Goal: Navigation & Orientation: Find specific page/section

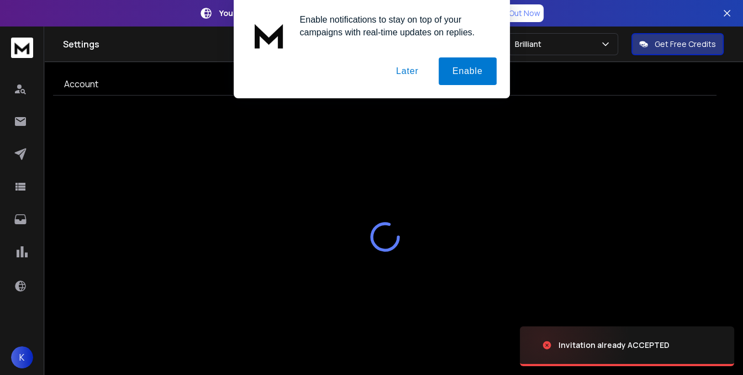
click at [401, 70] on button "Later" at bounding box center [407, 71] width 50 height 28
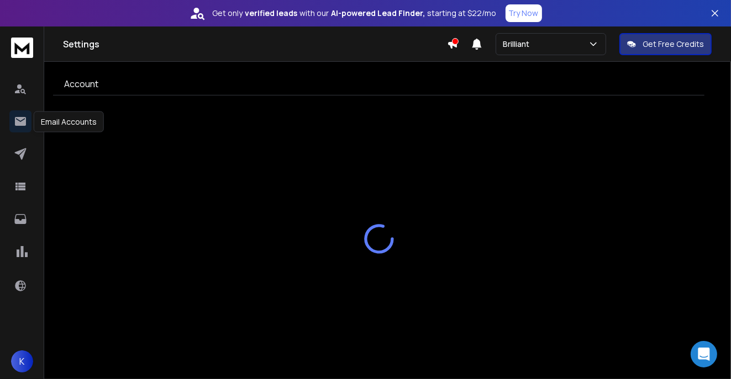
click at [16, 127] on icon at bounding box center [20, 121] width 13 height 13
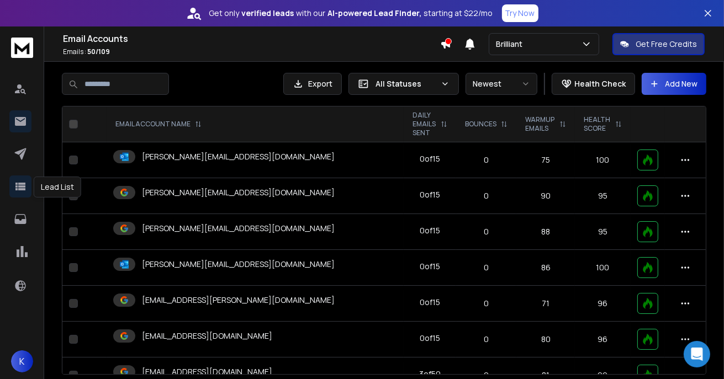
click at [20, 179] on link at bounding box center [20, 187] width 22 height 22
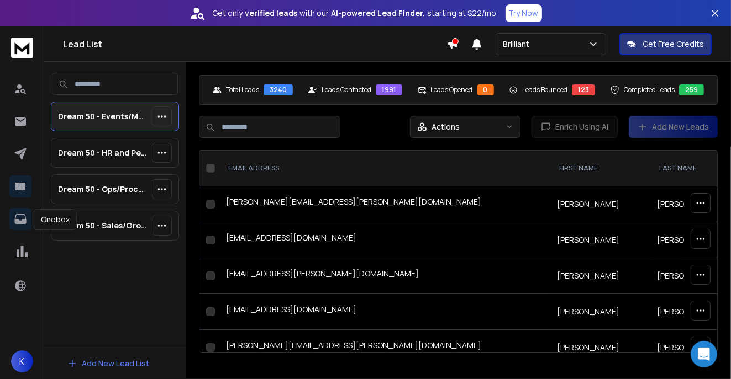
click at [23, 218] on icon at bounding box center [20, 219] width 13 height 13
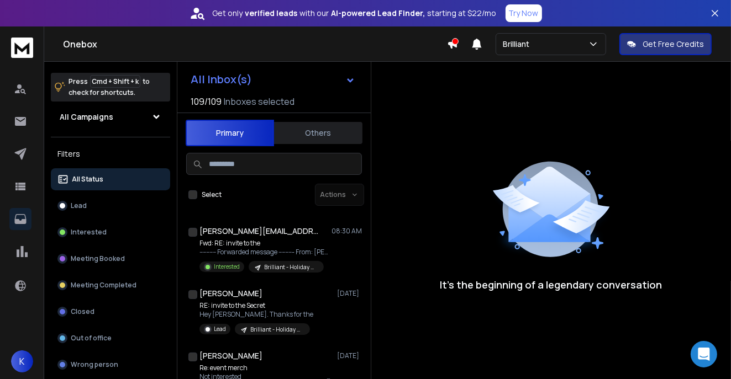
click at [712, 15] on icon at bounding box center [715, 13] width 10 height 10
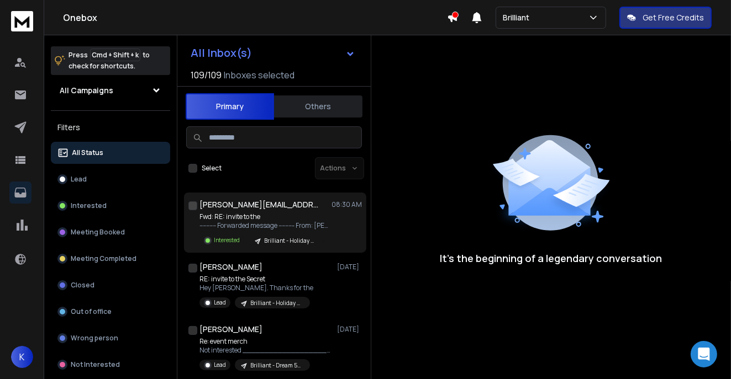
click at [284, 208] on div "[PERSON_NAME][EMAIL_ADDRESS][DOMAIN_NAME] 08:30 AM" at bounding box center [280, 204] width 162 height 11
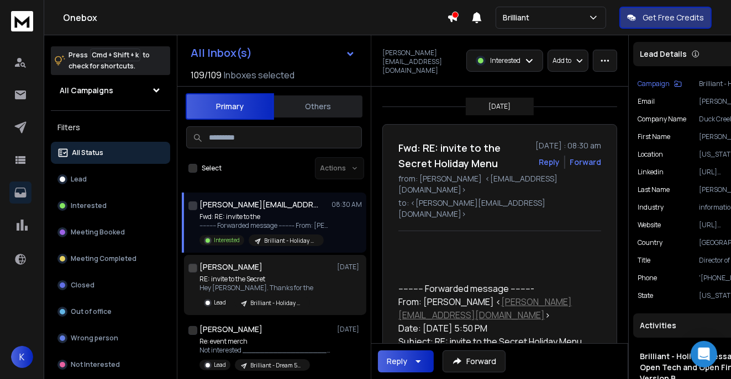
click at [272, 286] on p "Hey [PERSON_NAME]. Thanks for the" at bounding box center [256, 288] width 114 height 9
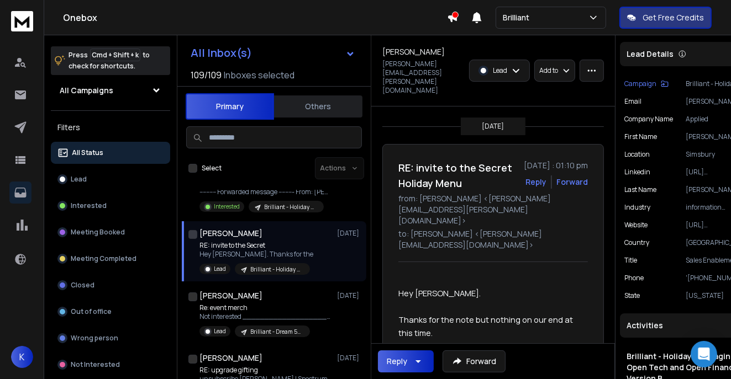
scroll to position [72, 0]
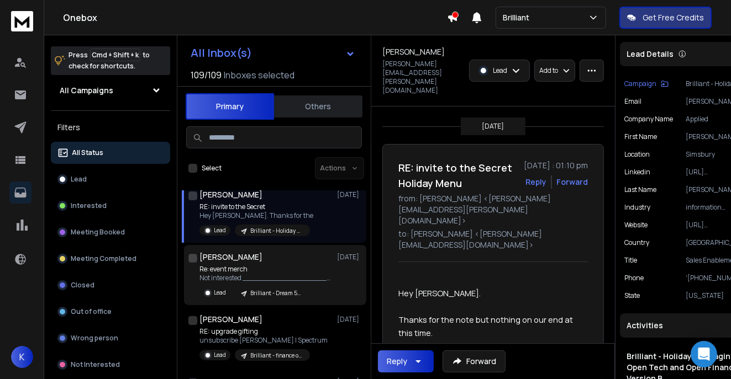
click at [274, 263] on div "[PERSON_NAME] [DATE] Re: event merch Not interested ___________________________…" at bounding box center [280, 275] width 162 height 47
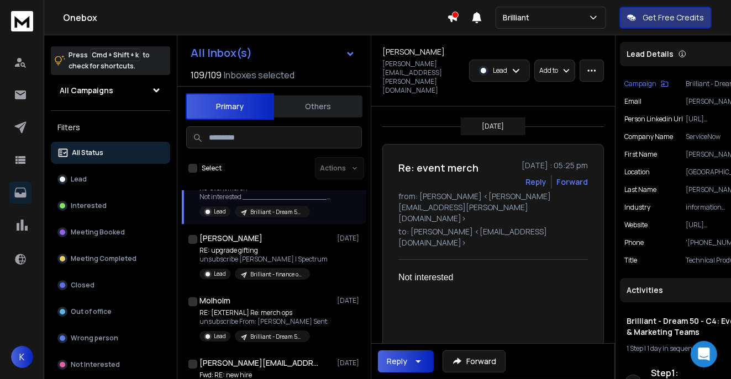
scroll to position [236, 0]
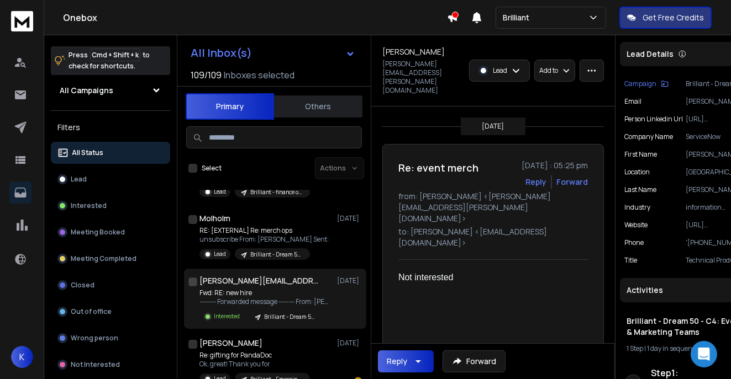
click at [277, 292] on p "Fwd: RE: new hire" at bounding box center [265, 293] width 133 height 9
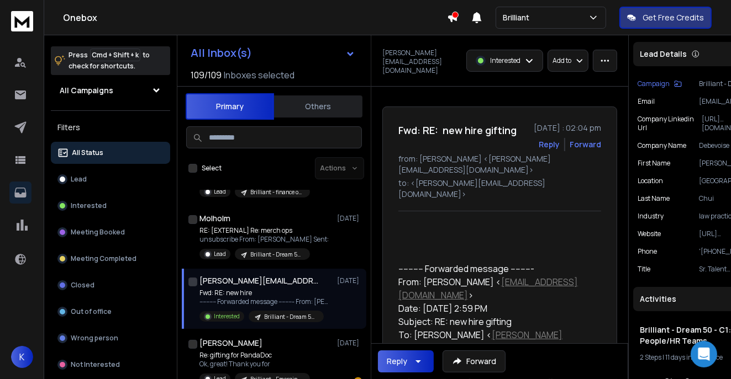
scroll to position [20, 0]
